Goal: Information Seeking & Learning: Check status

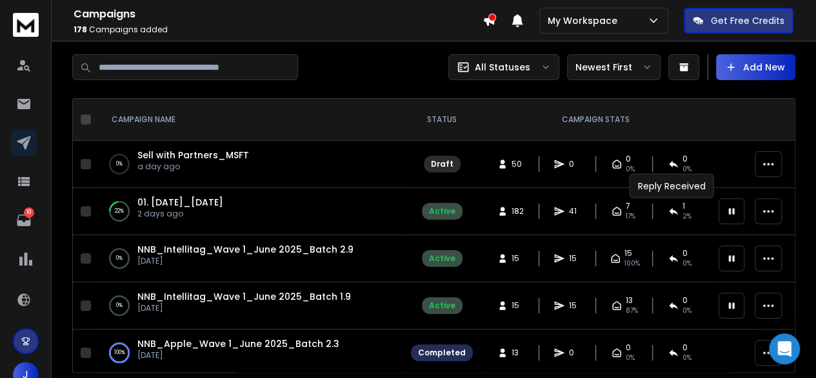
click at [669, 210] on icon at bounding box center [673, 211] width 9 height 7
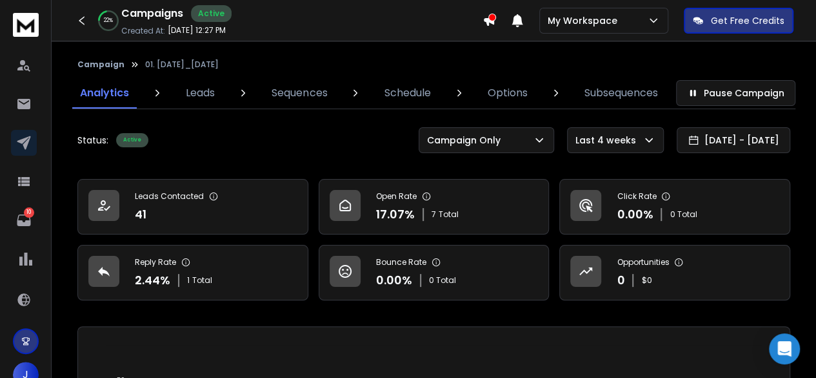
click at [92, 61] on button "Campaign" at bounding box center [100, 64] width 47 height 10
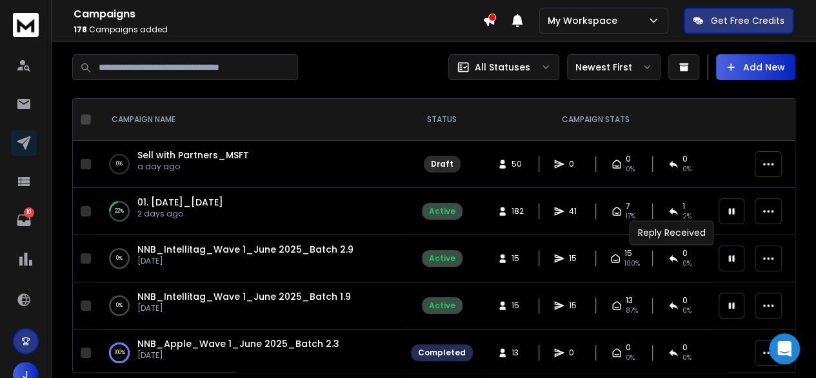
scroll to position [1, 0]
